Goal: Communication & Community: Answer question/provide support

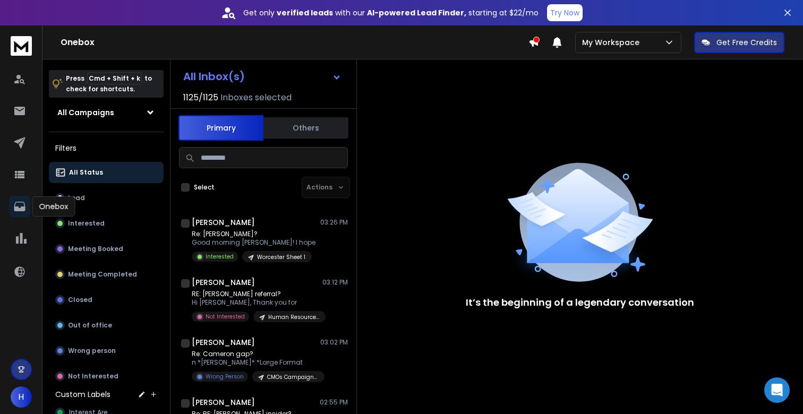
click at [293, 131] on button "Others" at bounding box center [305, 127] width 85 height 23
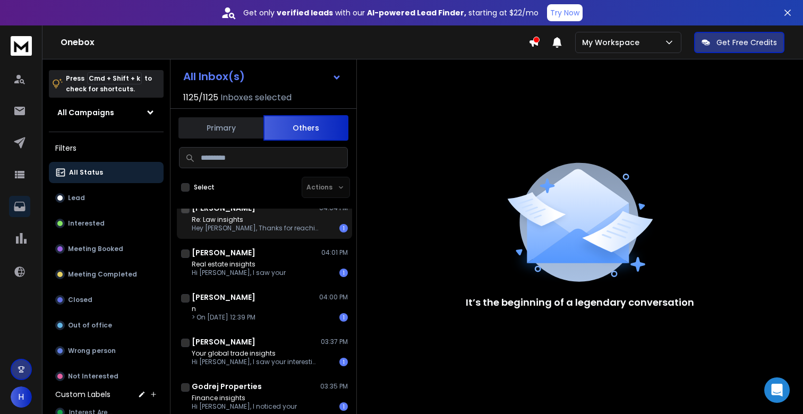
scroll to position [115, 0]
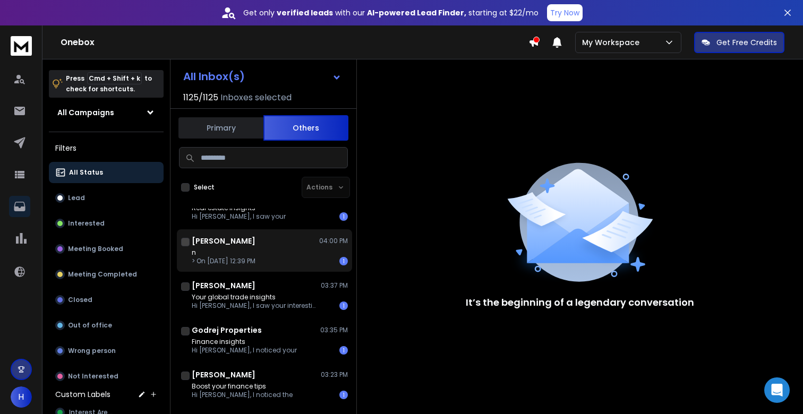
click at [268, 245] on div "Ann Travis 04:00 PM" at bounding box center [270, 241] width 156 height 11
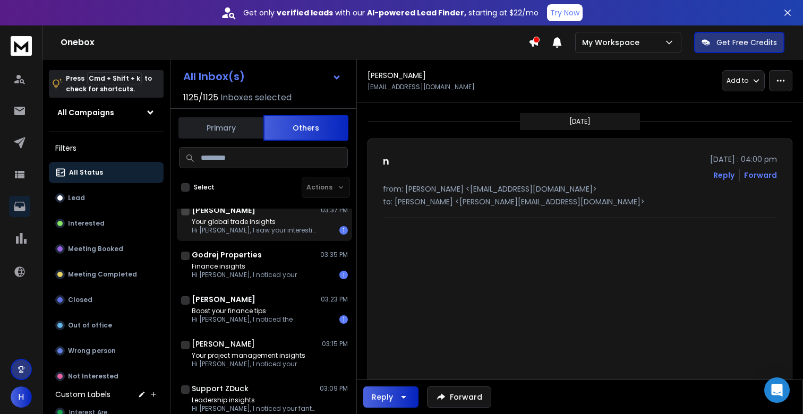
scroll to position [132, 0]
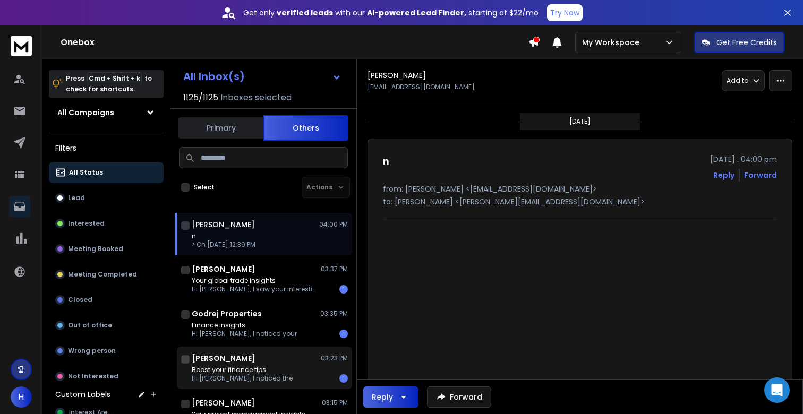
click at [264, 358] on div "Liam Beal 03:23 PM" at bounding box center [270, 358] width 156 height 11
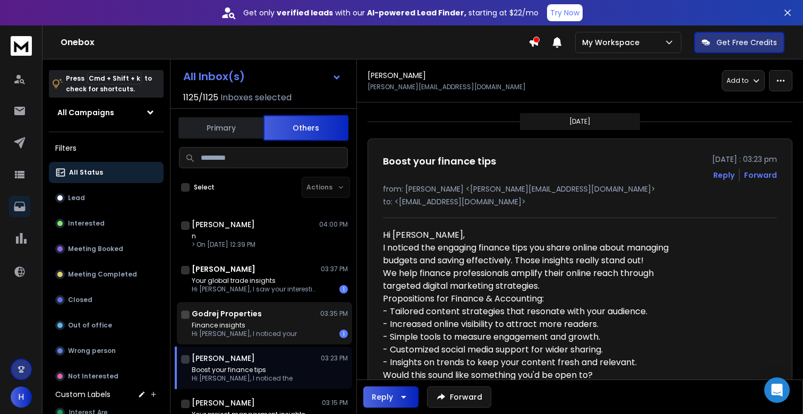
click at [264, 314] on div "Godrej Properties 03:35 PM" at bounding box center [270, 313] width 156 height 11
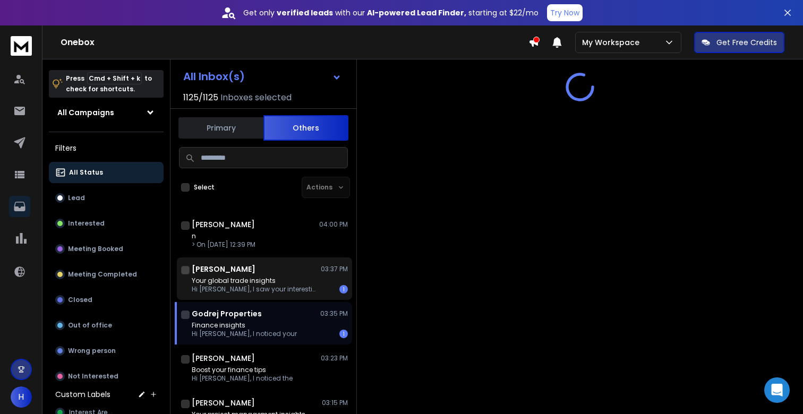
click at [264, 284] on p "Your global trade insights" at bounding box center [255, 281] width 127 height 8
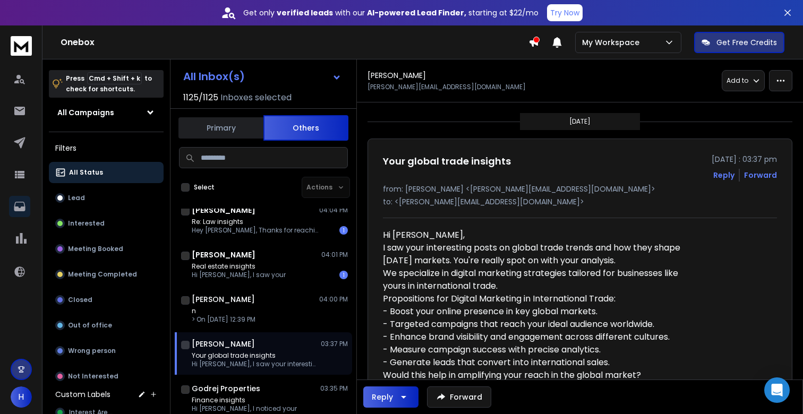
scroll to position [0, 0]
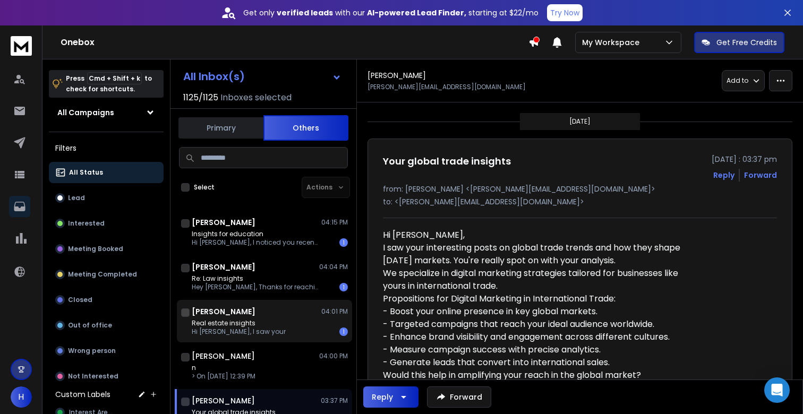
click at [277, 318] on div "Ive Jones 04:01 PM Real estate insights Hi Mihai, I saw your 1" at bounding box center [270, 321] width 156 height 30
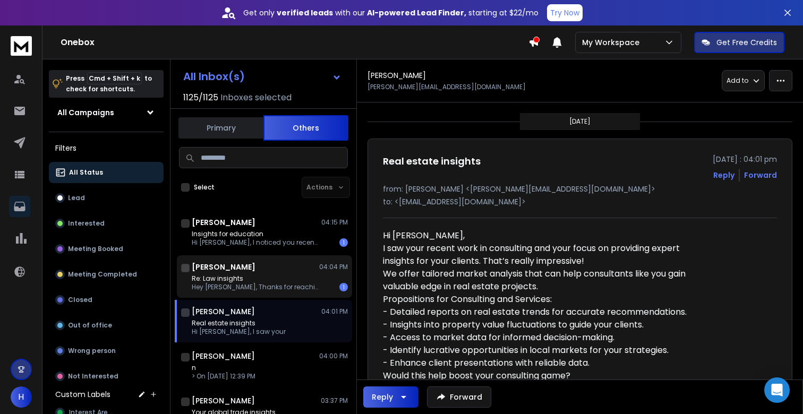
click at [287, 273] on div "Ethan McCarthy 04:04 PM Re: Law insights Hey Mihai, Thanks for reaching 1" at bounding box center [270, 277] width 156 height 30
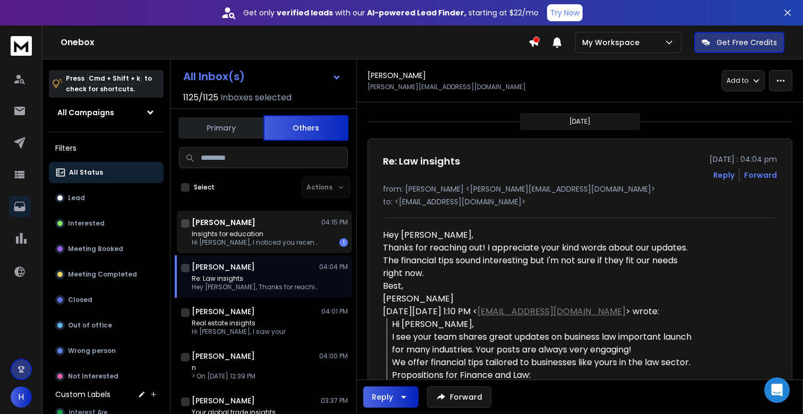
click at [276, 238] on p "Hi [PERSON_NAME], I noticed you recently" at bounding box center [255, 242] width 127 height 8
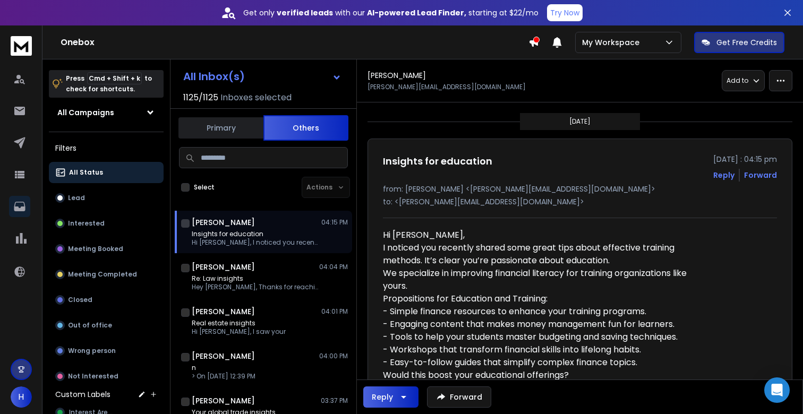
click at [244, 144] on div at bounding box center [263, 155] width 177 height 25
click at [241, 138] on button "Primary" at bounding box center [220, 127] width 85 height 23
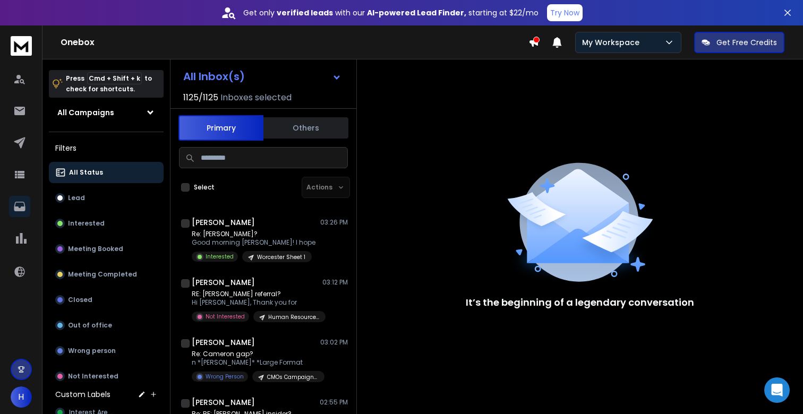
click at [646, 45] on div "My Workspace" at bounding box center [628, 42] width 92 height 11
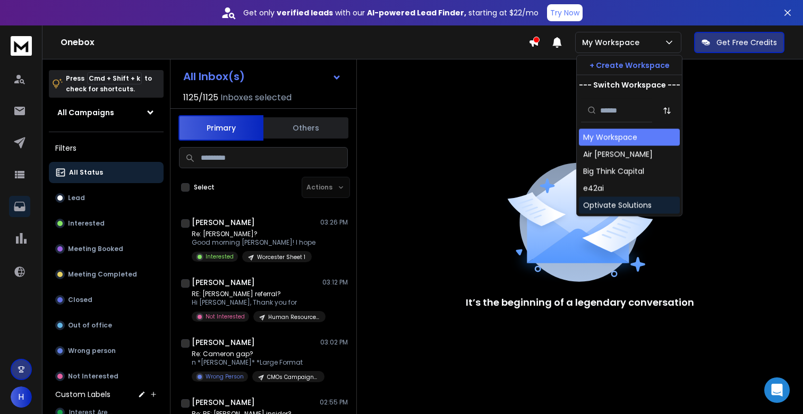
click at [609, 207] on div "Optivate Solutions" at bounding box center [617, 205] width 68 height 11
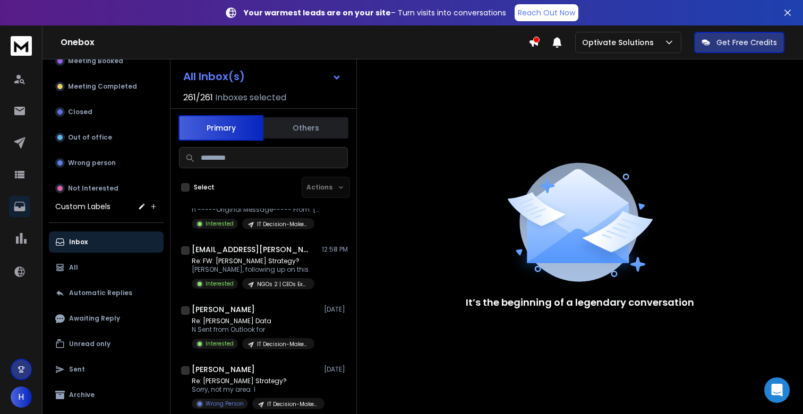
scroll to position [271, 0]
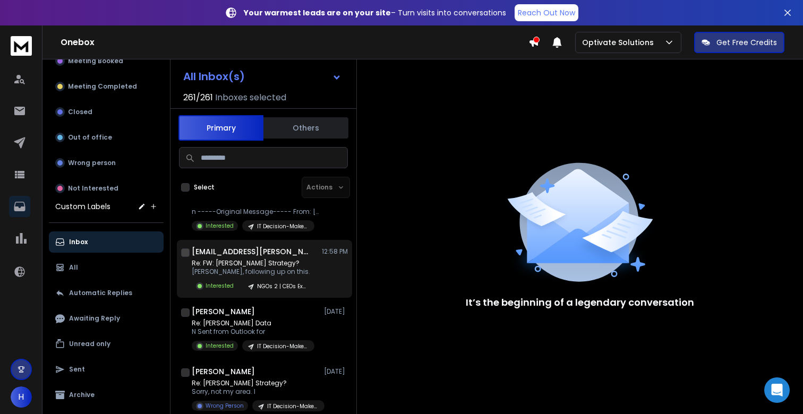
click at [329, 283] on div "Re: FW: Jim Strategy? Elsha, following up on this. Interested NGOs 2 | CEOs Exe…" at bounding box center [270, 275] width 156 height 32
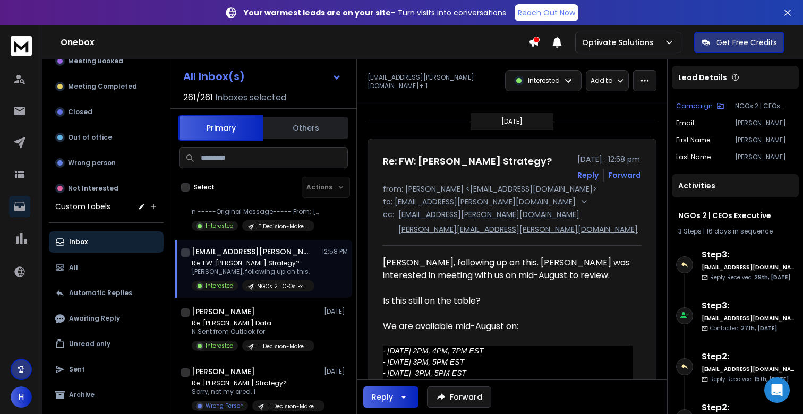
drag, startPoint x: 431, startPoint y: 187, endPoint x: 594, endPoint y: 186, distance: 163.0
click at [594, 186] on p "from: Mihai <mihai.p@outbound.optivatesolutionsngo.my>" at bounding box center [512, 189] width 258 height 11
copy p "mihai.p@outbound.optivatesolutionsngo.my"
click at [309, 135] on button "Others" at bounding box center [305, 127] width 85 height 23
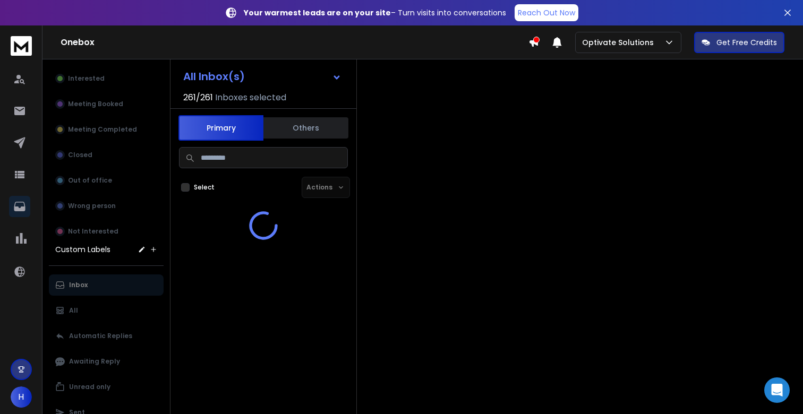
click at [245, 126] on button "Primary" at bounding box center [220, 127] width 85 height 25
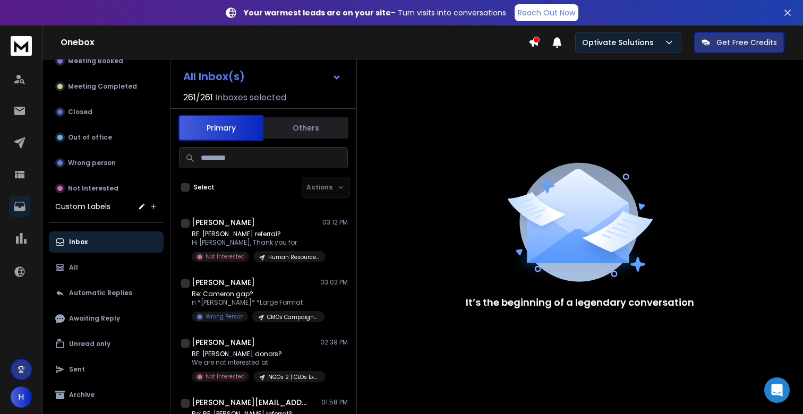
click at [641, 39] on p "Optivate Solutions" at bounding box center [620, 42] width 76 height 11
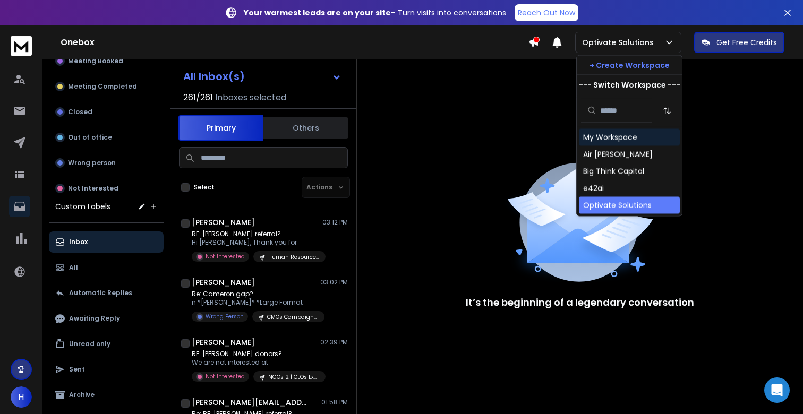
click at [618, 133] on div "My Workspace" at bounding box center [610, 137] width 54 height 11
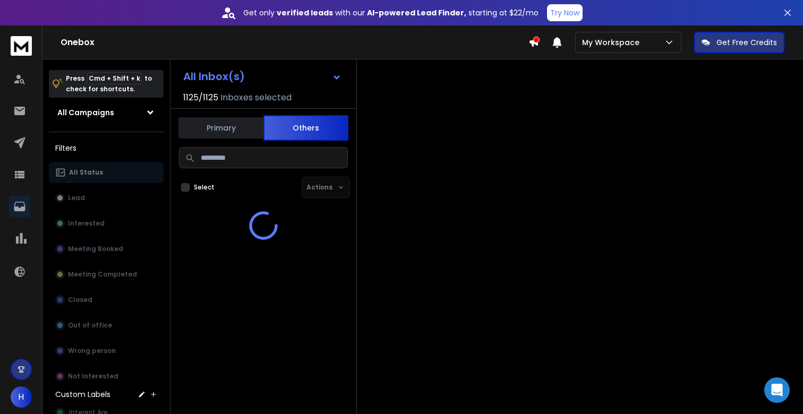
click at [296, 128] on button "Others" at bounding box center [305, 127] width 85 height 25
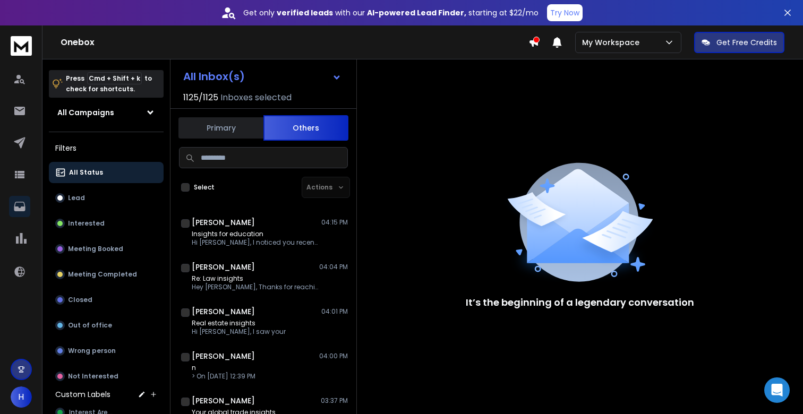
click at [247, 125] on button "Primary" at bounding box center [220, 127] width 85 height 23
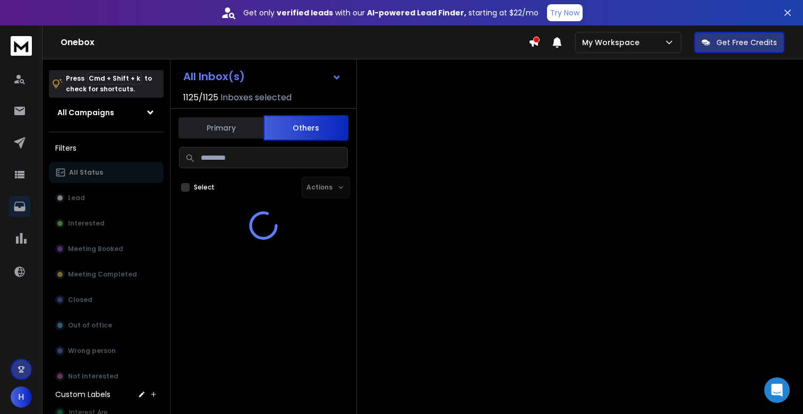
click at [316, 132] on button "Others" at bounding box center [305, 127] width 85 height 25
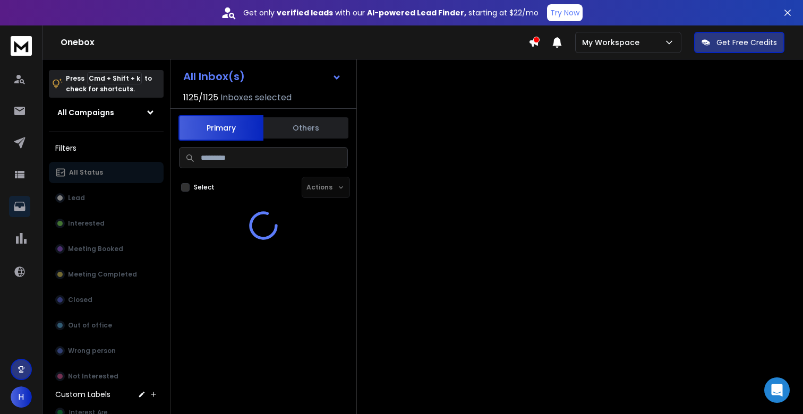
click at [246, 128] on button "Primary" at bounding box center [220, 127] width 85 height 25
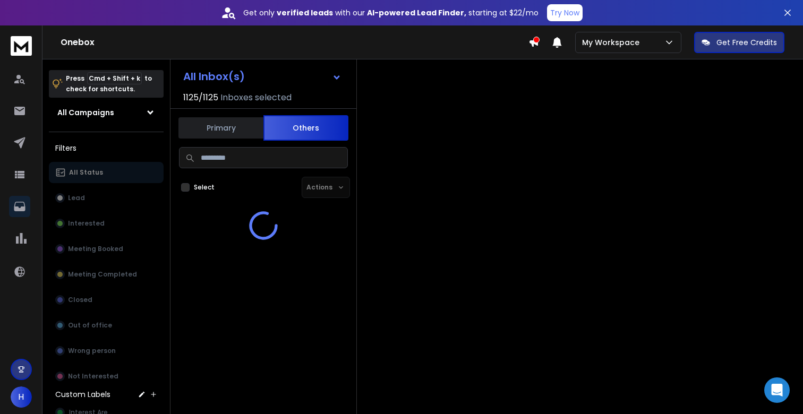
click at [296, 131] on button "Others" at bounding box center [305, 127] width 85 height 25
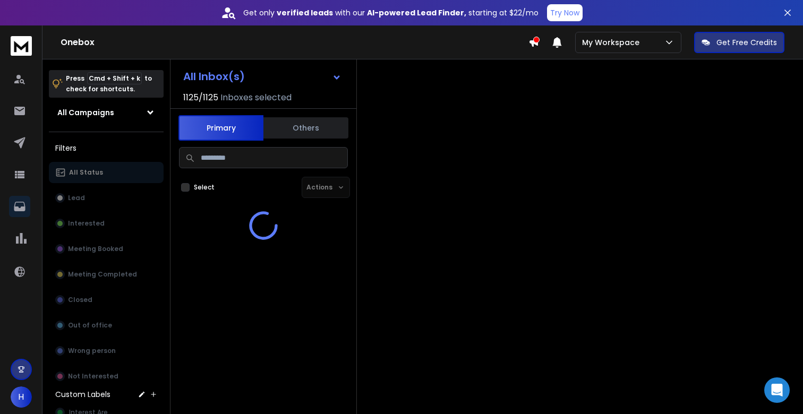
click at [215, 130] on button "Primary" at bounding box center [220, 127] width 85 height 25
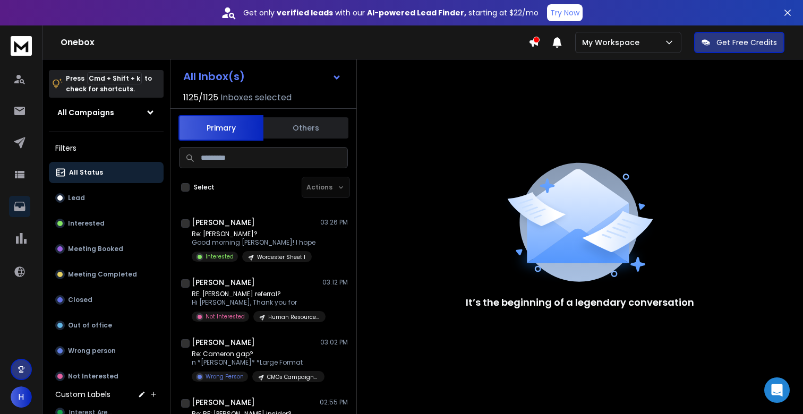
click at [281, 126] on button "Others" at bounding box center [305, 127] width 85 height 23
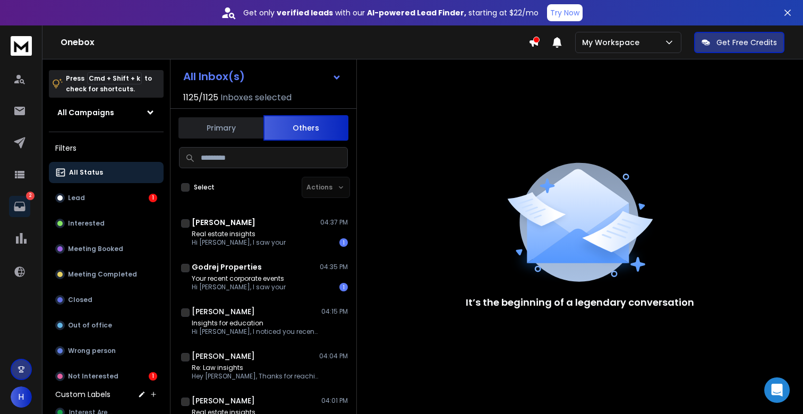
click at [247, 127] on button "Primary" at bounding box center [220, 127] width 85 height 23
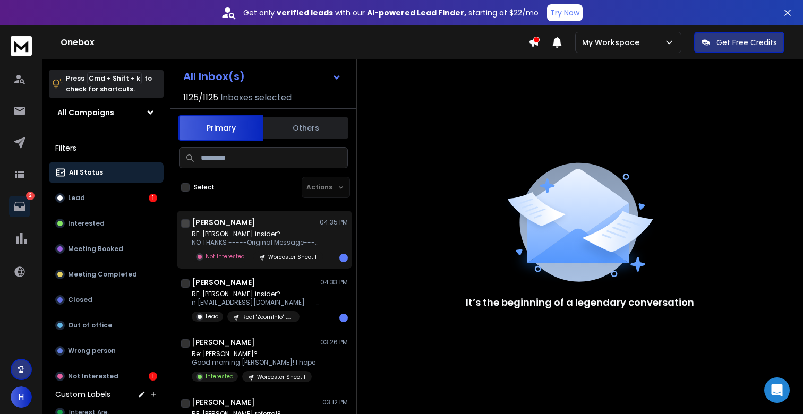
click at [298, 228] on div "[PERSON_NAME] 04:35 PM RE: [PERSON_NAME] insider? NO THANKS -----Original Messa…" at bounding box center [270, 239] width 156 height 45
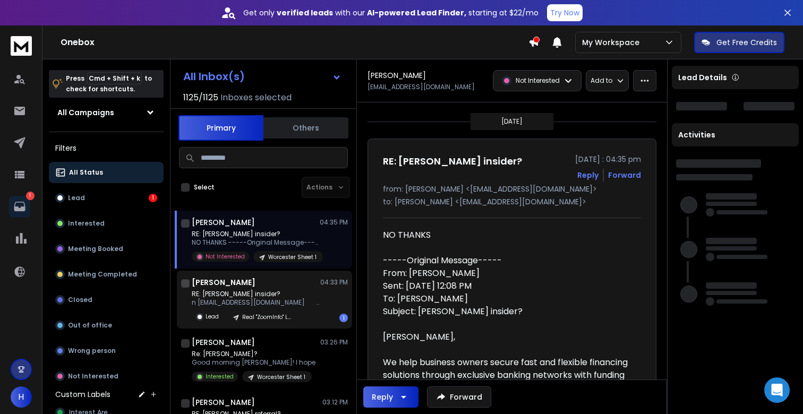
click at [295, 296] on p "RE: [PERSON_NAME] insider?" at bounding box center [255, 294] width 127 height 8
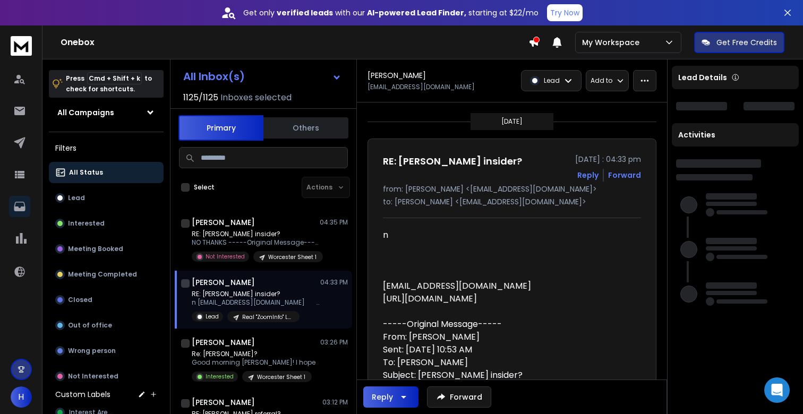
click at [296, 136] on button "Others" at bounding box center [305, 127] width 85 height 23
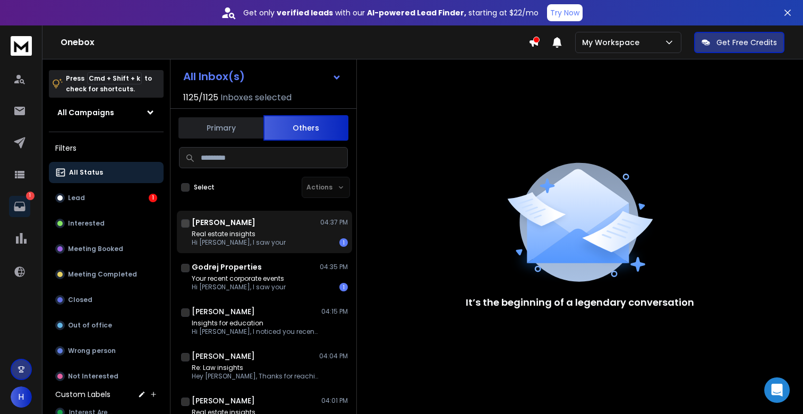
click at [241, 242] on p "Hi [PERSON_NAME], I saw your" at bounding box center [239, 242] width 94 height 8
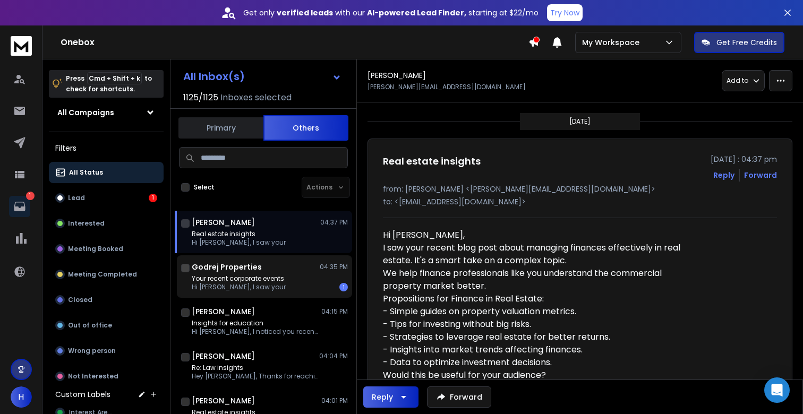
click at [248, 271] on h1 "Godrej Properties" at bounding box center [227, 267] width 70 height 11
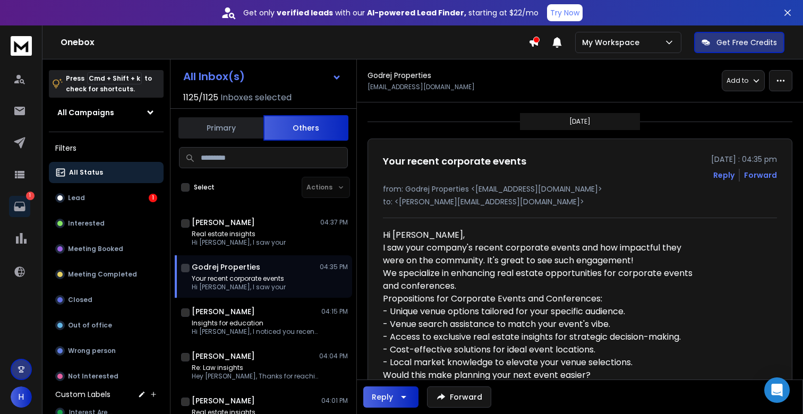
click at [224, 139] on button "Primary" at bounding box center [220, 127] width 85 height 23
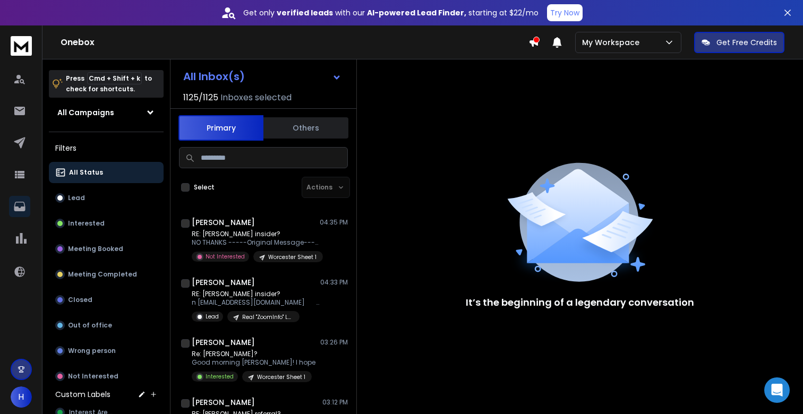
click at [301, 132] on button "Others" at bounding box center [305, 127] width 85 height 23
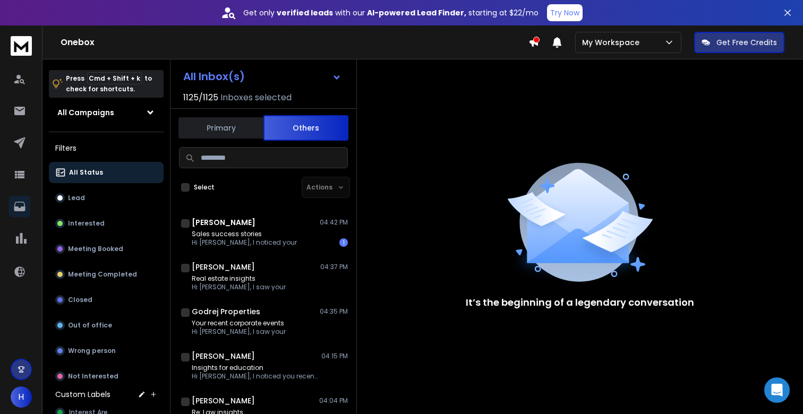
click at [240, 117] on button "Primary" at bounding box center [220, 127] width 85 height 23
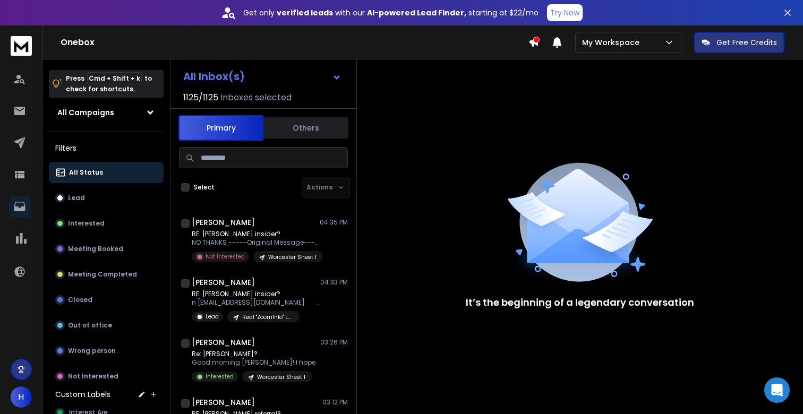
click at [289, 119] on button "Others" at bounding box center [305, 127] width 85 height 23
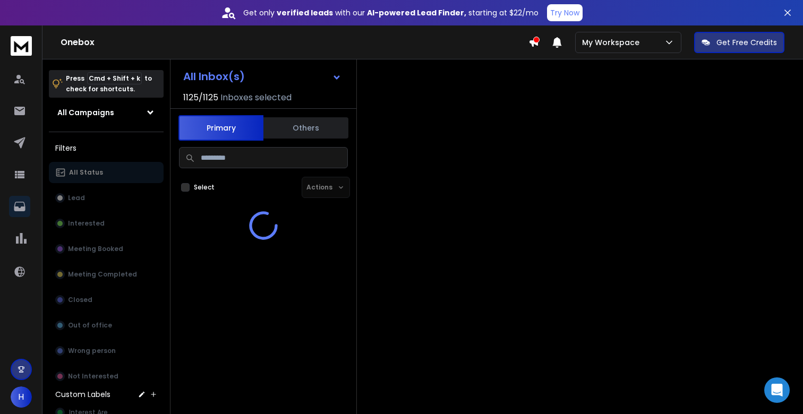
click at [233, 118] on button "Primary" at bounding box center [220, 127] width 85 height 25
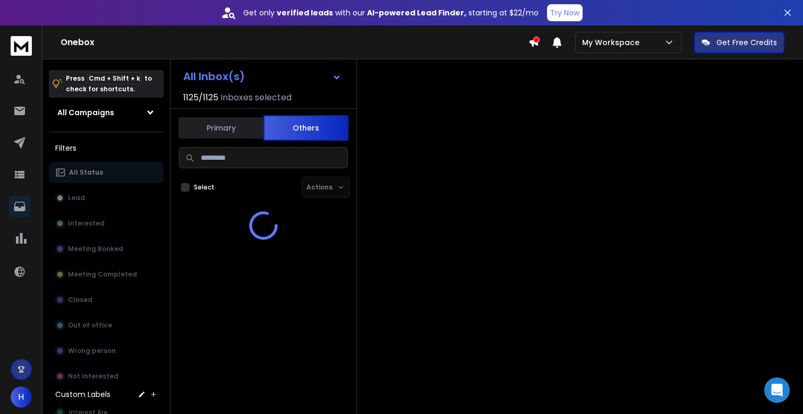
click at [327, 126] on button "Others" at bounding box center [305, 127] width 85 height 25
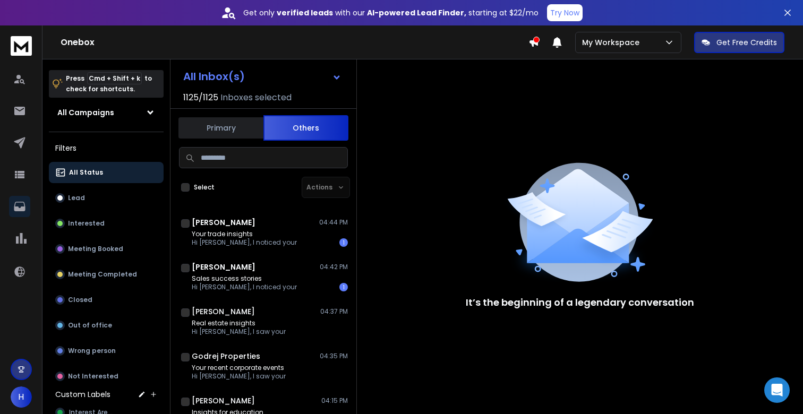
click at [242, 119] on button "Primary" at bounding box center [220, 127] width 85 height 23
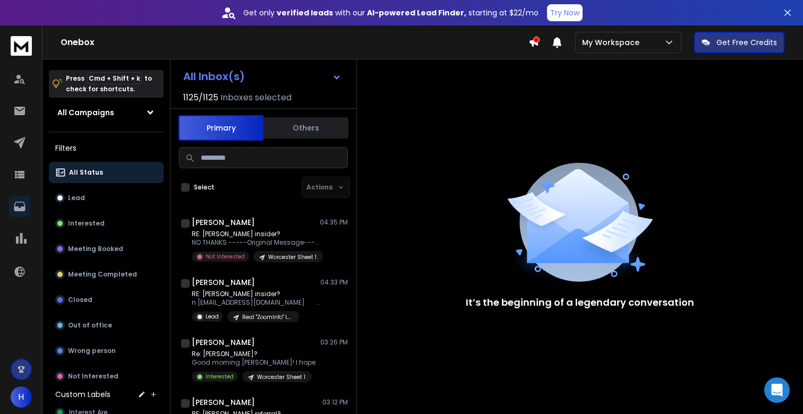
click at [278, 133] on button "Others" at bounding box center [305, 127] width 85 height 23
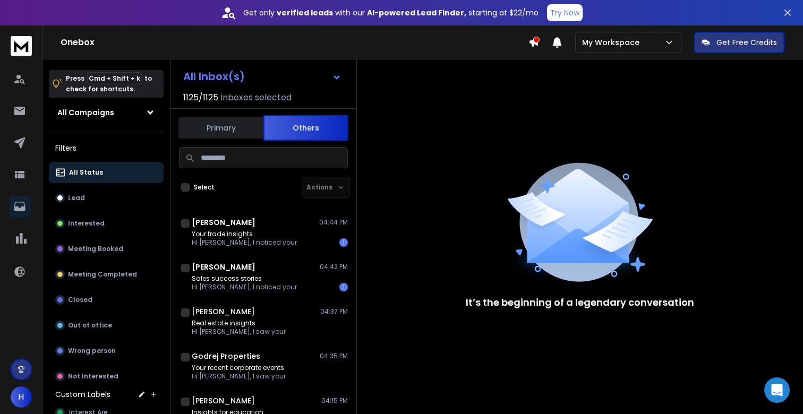
click at [215, 130] on button "Primary" at bounding box center [220, 127] width 85 height 23
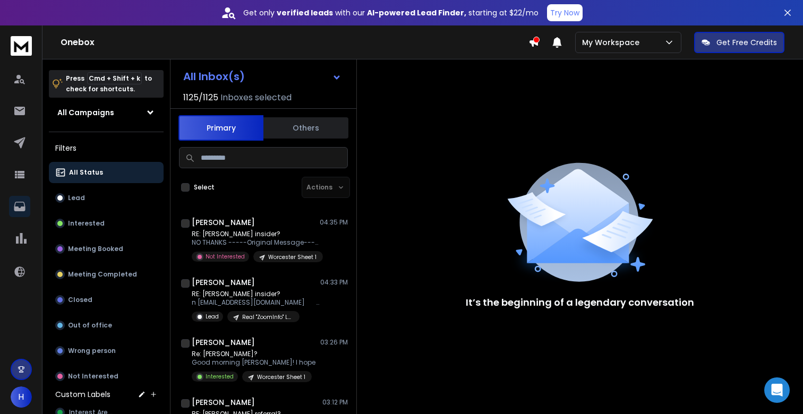
click at [316, 119] on button "Others" at bounding box center [305, 127] width 85 height 23
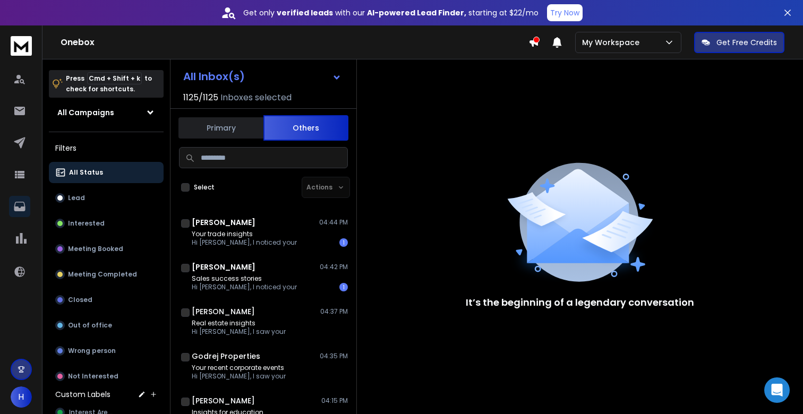
click at [218, 124] on button "Primary" at bounding box center [220, 127] width 85 height 23
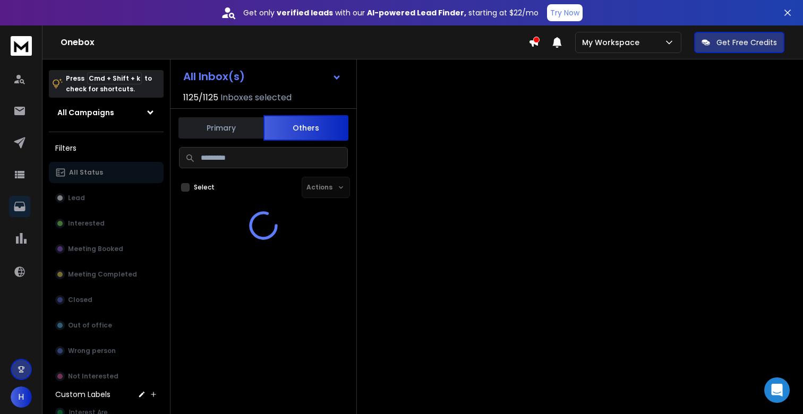
click at [299, 131] on button "Others" at bounding box center [305, 127] width 85 height 25
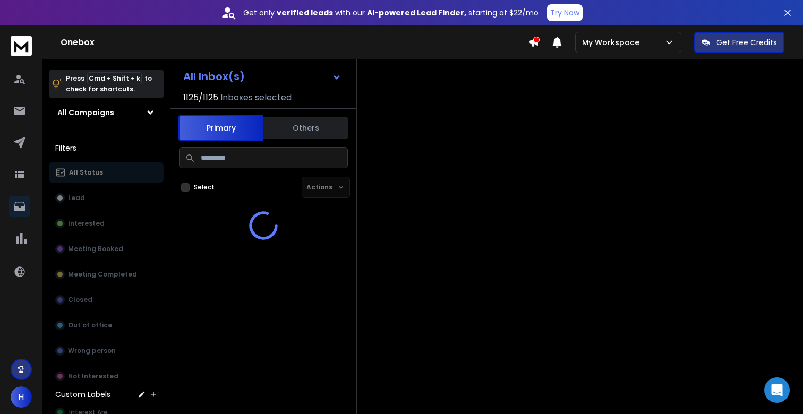
click at [222, 132] on button "Primary" at bounding box center [220, 127] width 85 height 25
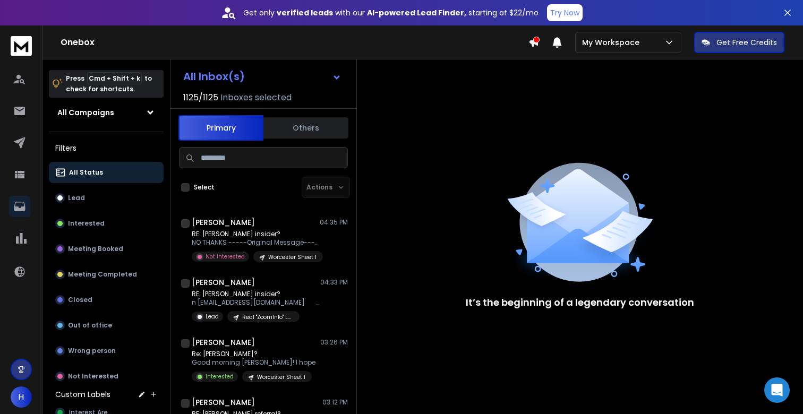
click at [281, 123] on button "Others" at bounding box center [305, 127] width 85 height 23
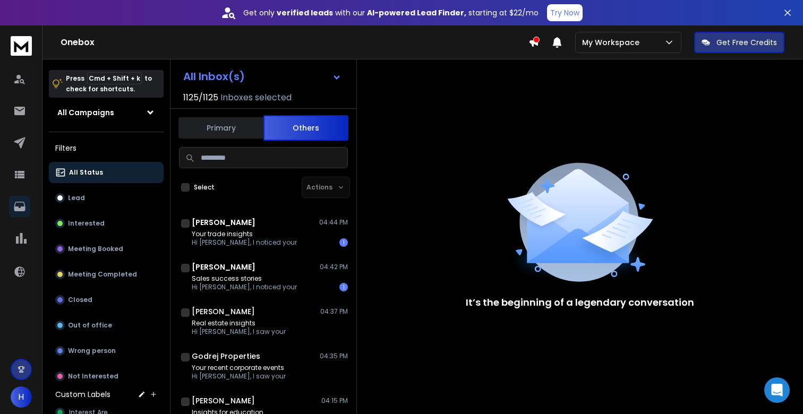
click at [239, 124] on button "Primary" at bounding box center [220, 127] width 85 height 23
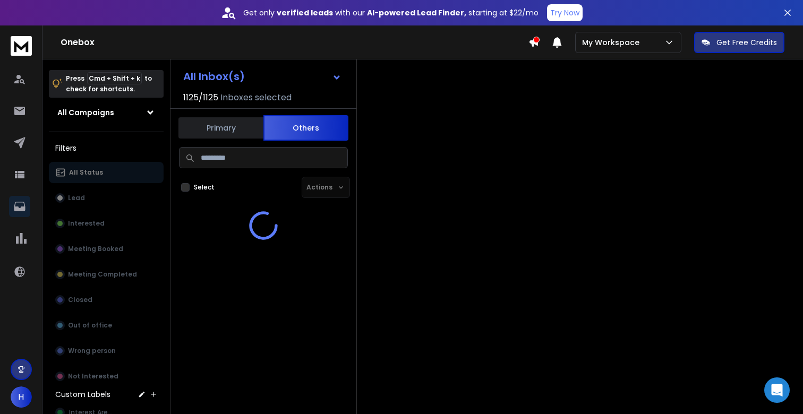
click at [276, 120] on button "Others" at bounding box center [305, 127] width 85 height 25
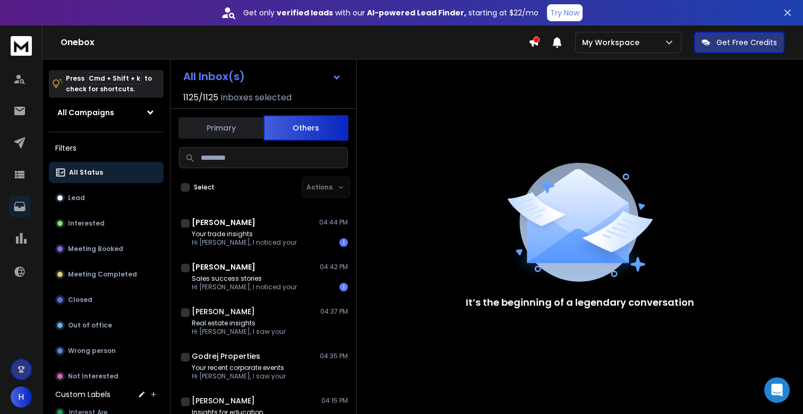
click at [227, 120] on button "Primary" at bounding box center [220, 127] width 85 height 23
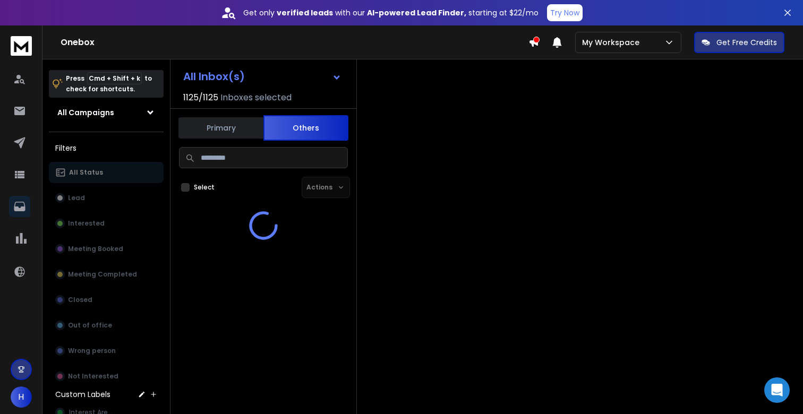
click at [302, 119] on button "Others" at bounding box center [305, 127] width 85 height 25
click at [236, 131] on button "Primary" at bounding box center [220, 127] width 85 height 23
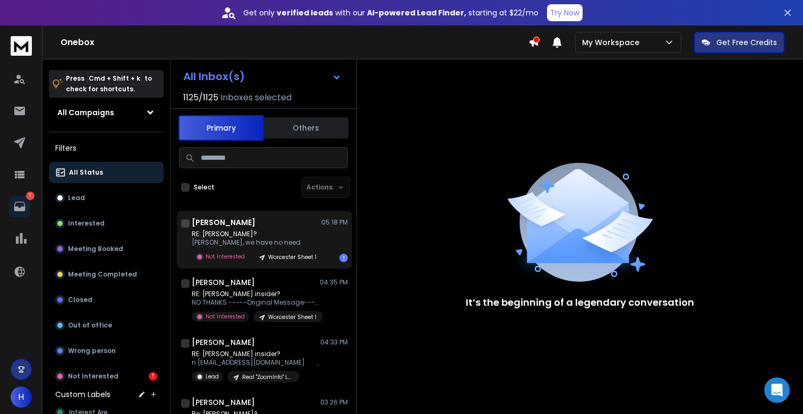
click at [335, 225] on p "05:18 PM" at bounding box center [334, 222] width 27 height 8
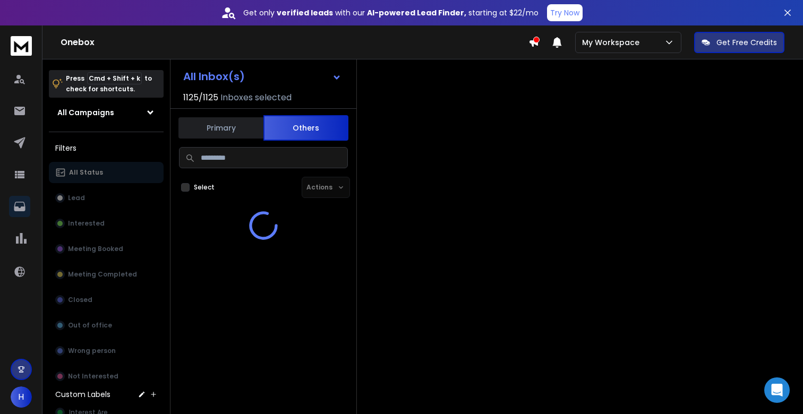
click at [306, 125] on button "Others" at bounding box center [305, 127] width 85 height 25
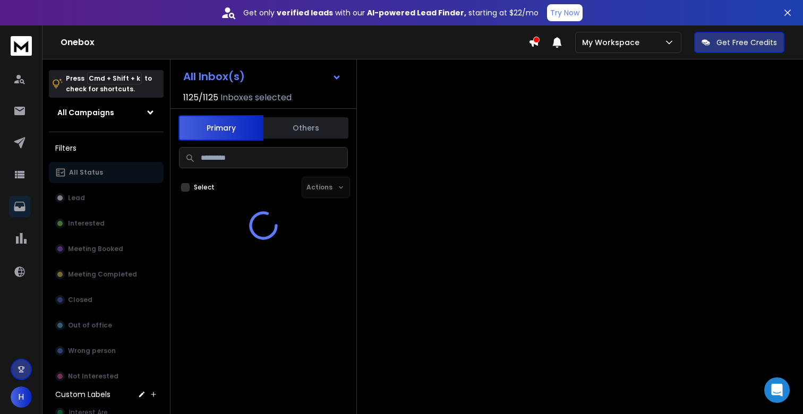
click at [232, 127] on button "Primary" at bounding box center [220, 127] width 85 height 25
